Goal: Task Accomplishment & Management: Use online tool/utility

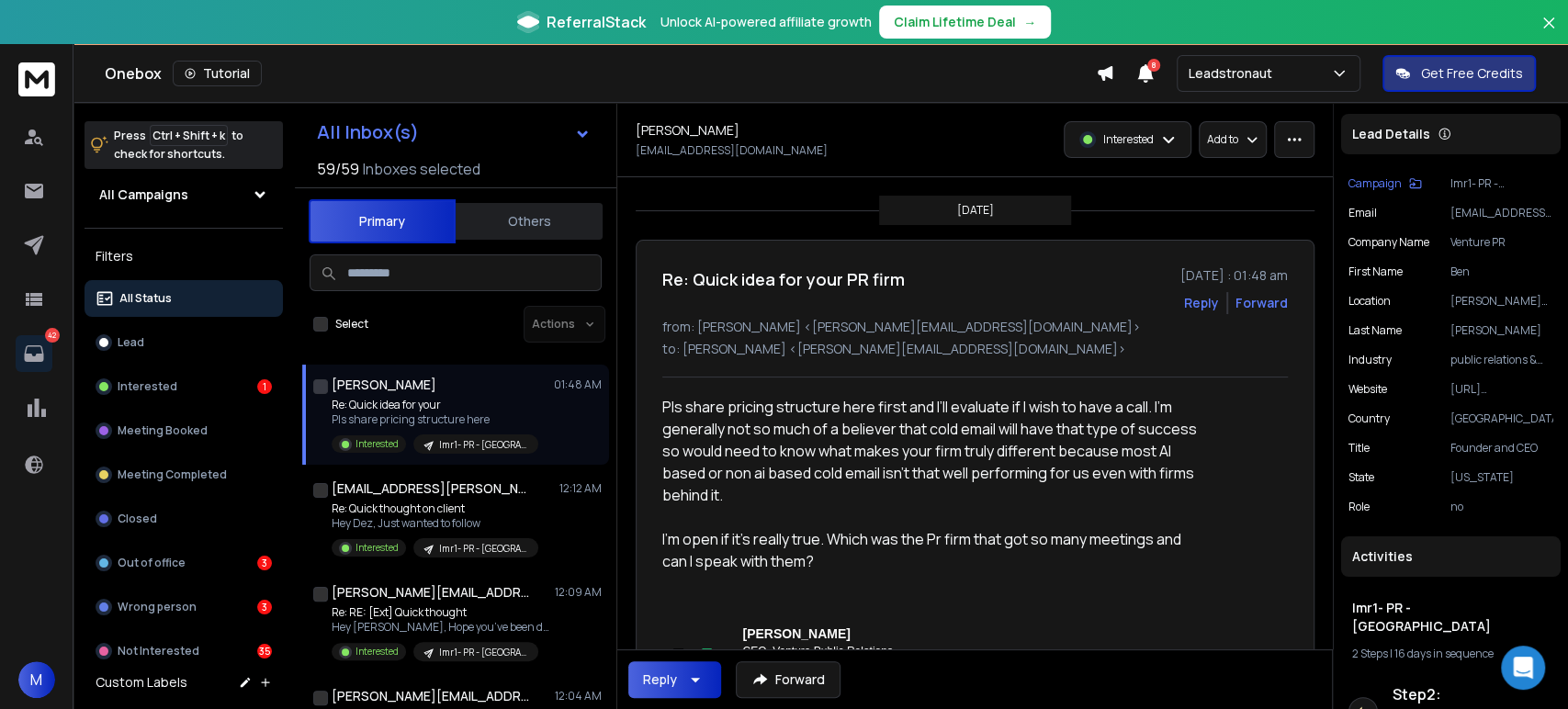
scroll to position [118, 0]
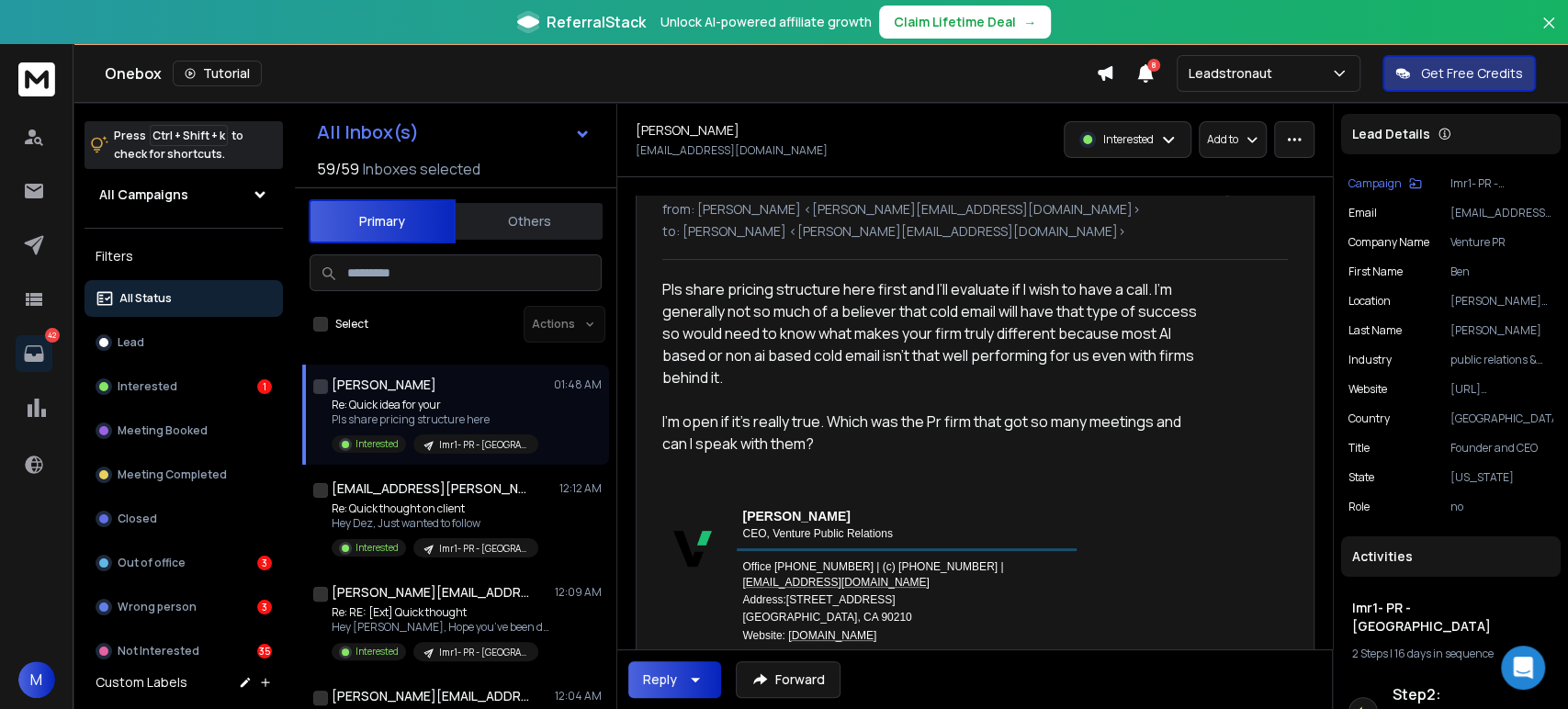
click at [1297, 144] on icon "button" at bounding box center [1294, 139] width 16 height 16
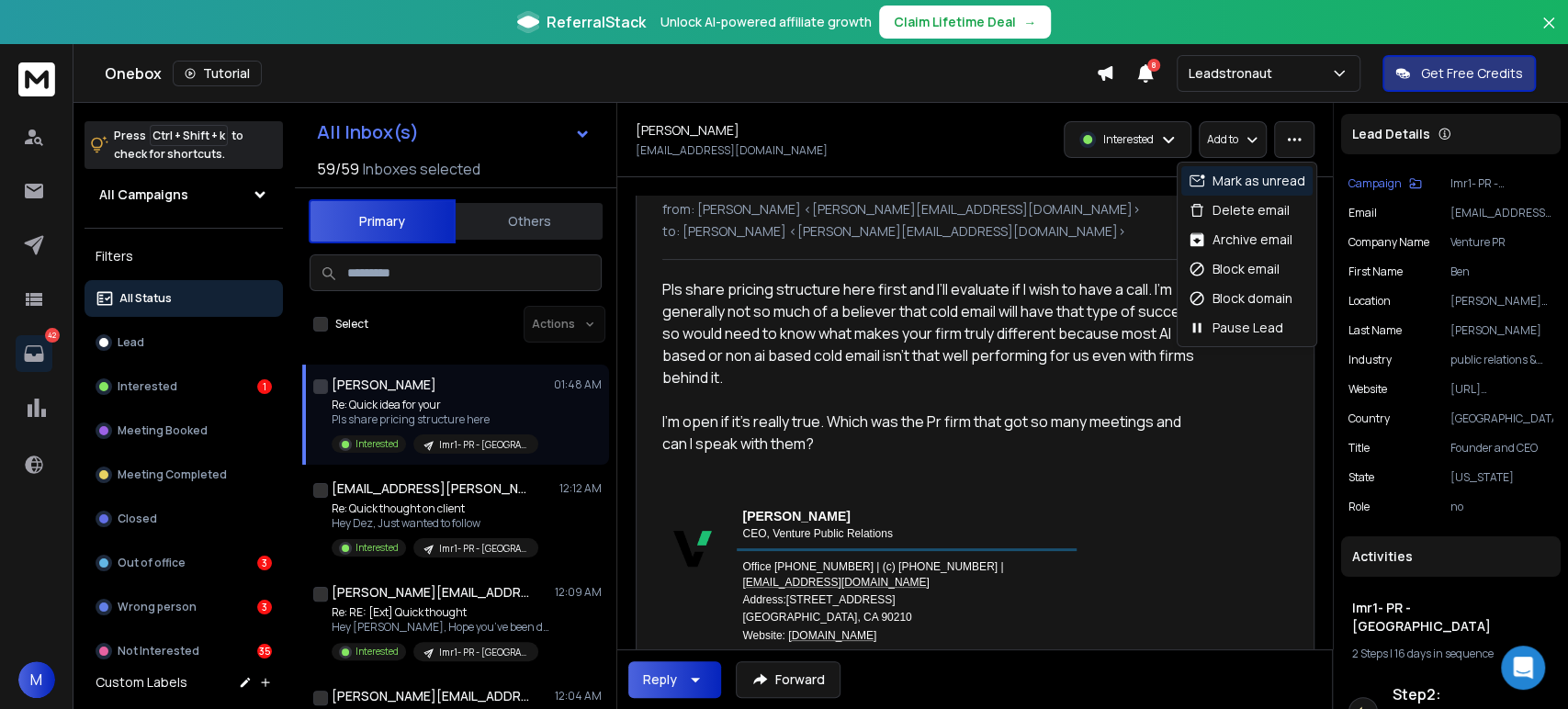
click at [1273, 181] on div "Mark as unread" at bounding box center [1247, 180] width 117 height 18
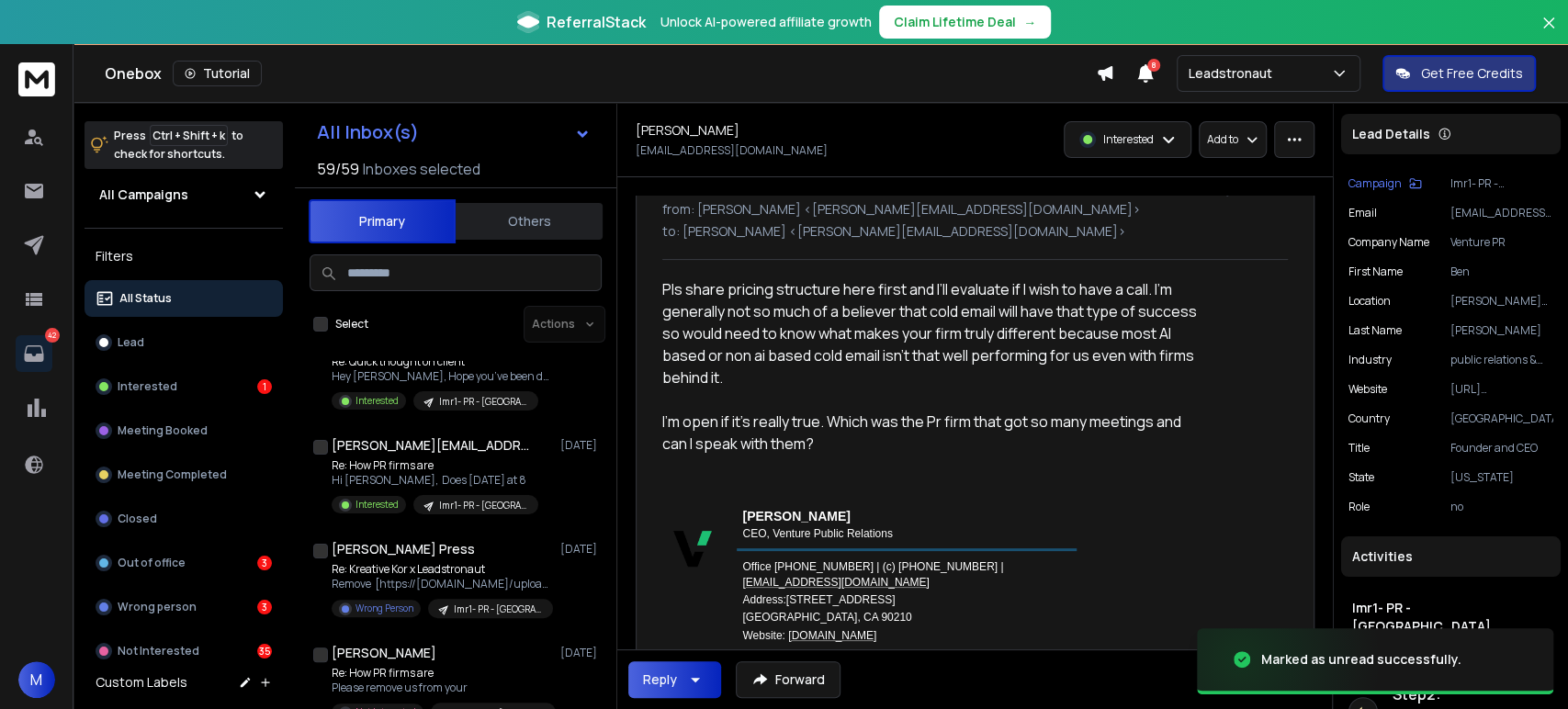
scroll to position [482, 0]
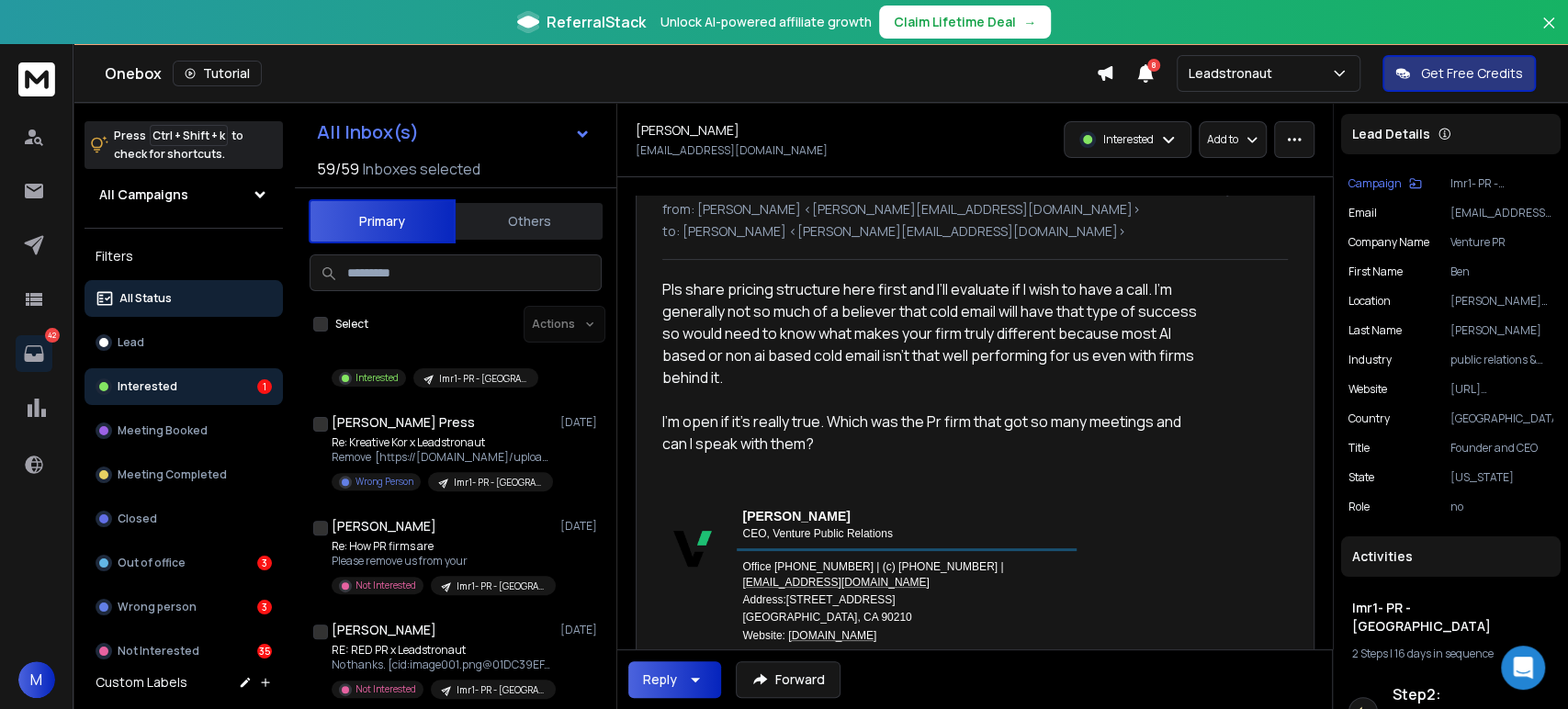
click at [235, 387] on button "Interested 1" at bounding box center [183, 387] width 199 height 36
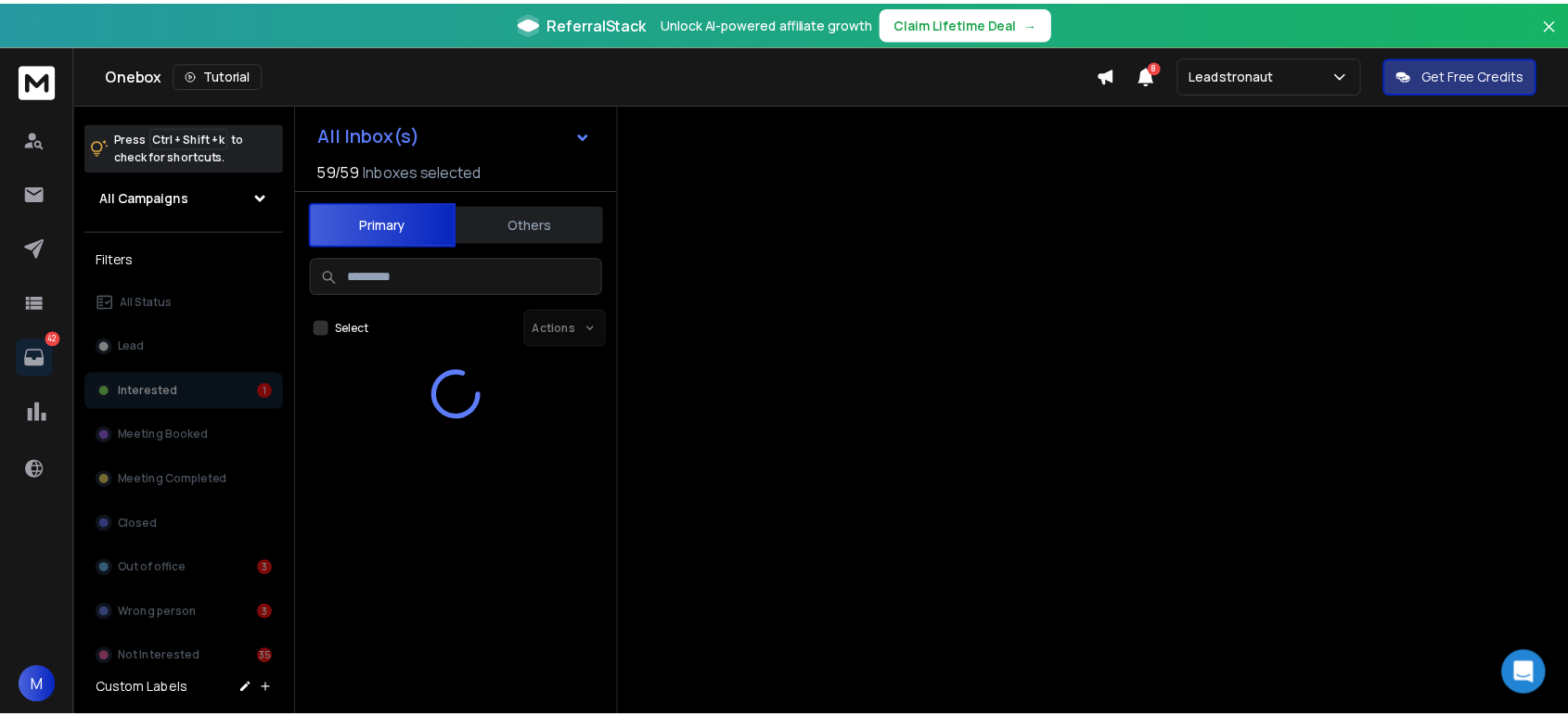
scroll to position [0, 0]
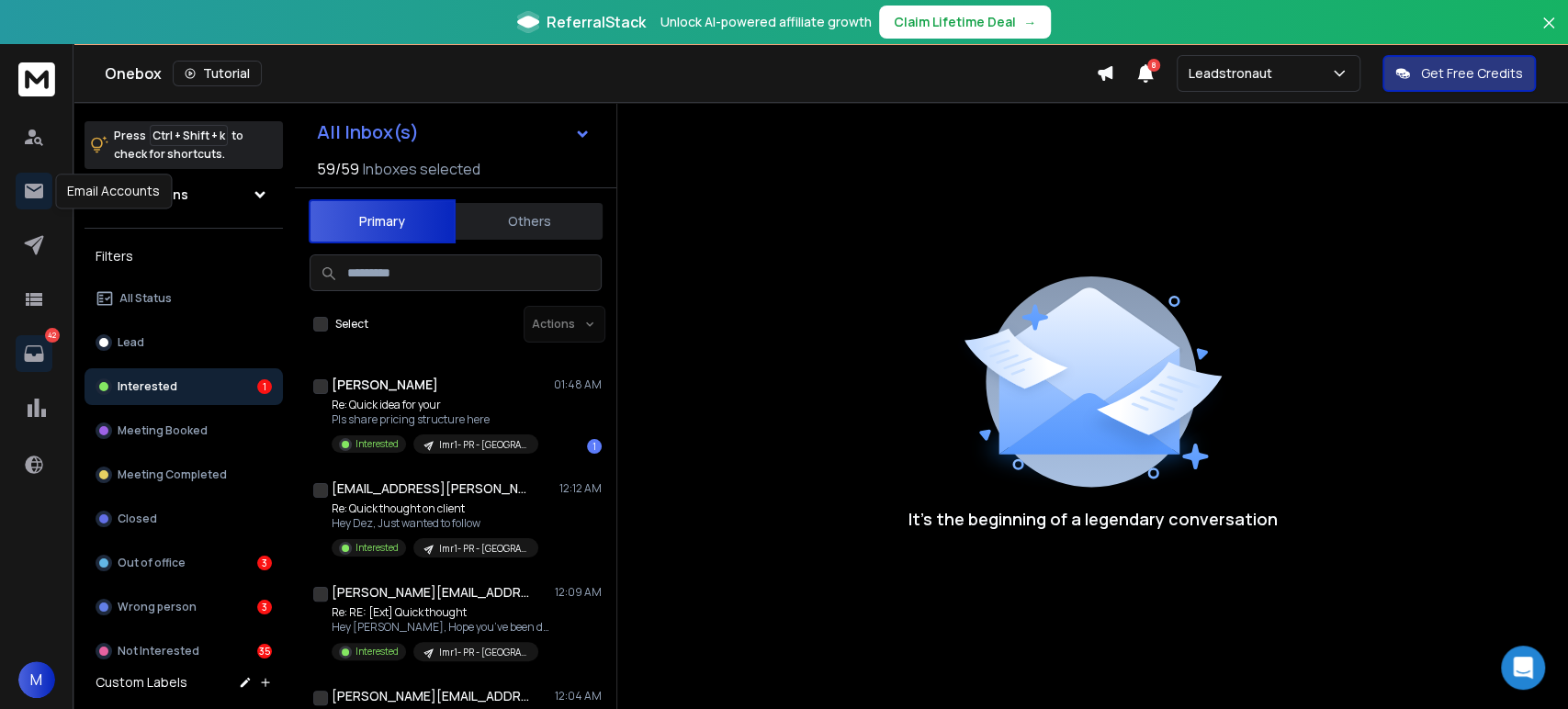
click at [36, 191] on icon at bounding box center [34, 190] width 18 height 14
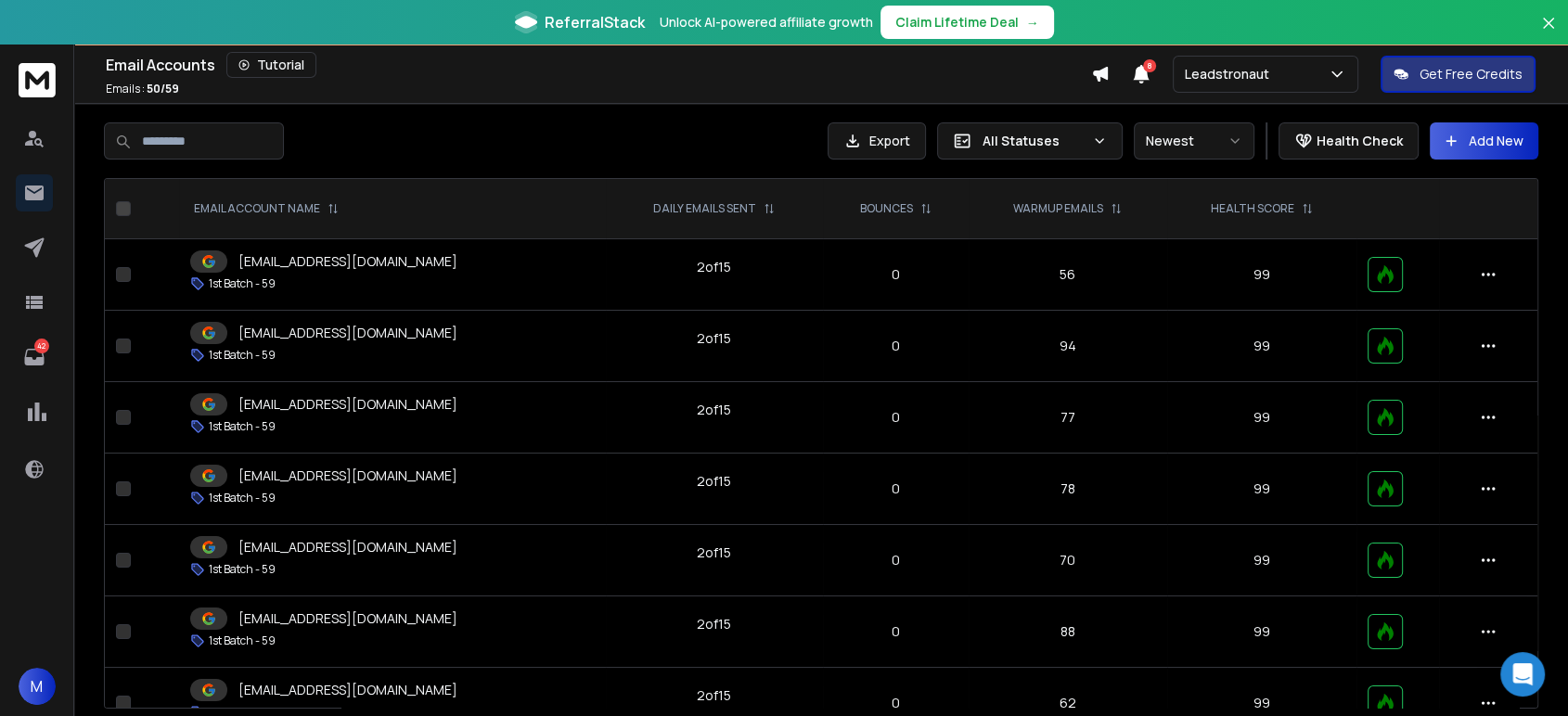
click at [783, 217] on th "DAILY EMAILS SENT" at bounding box center [714, 209] width 217 height 60
click at [774, 212] on icon at bounding box center [768, 208] width 11 height 11
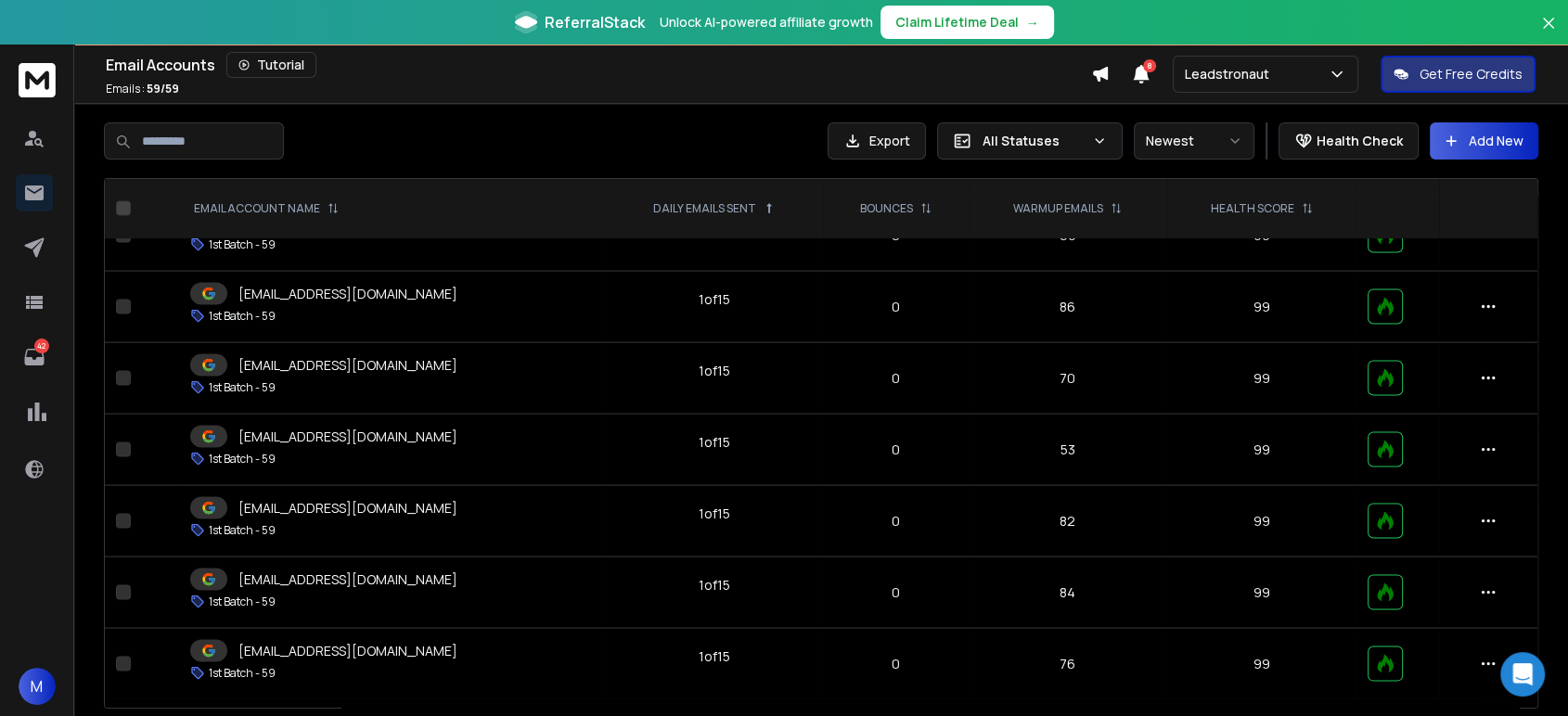
click at [1186, 19] on div "ReferralStack Unlock AI-powered affiliate growth Lifetime Deals available! Clai…" at bounding box center [784, 22] width 1568 height 45
click at [1114, 1] on div "ReferralStack Unlock AI-powered affiliate growth Lifetime Deals available! Clai…" at bounding box center [784, 22] width 1568 height 45
